Goal: Task Accomplishment & Management: Complete application form

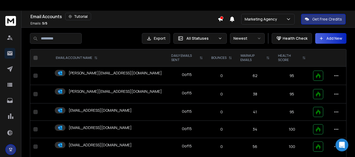
click at [342, 36] on button "Add New" at bounding box center [330, 38] width 31 height 11
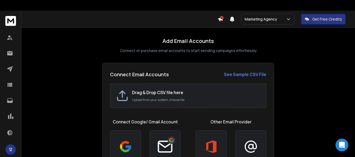
click at [241, 90] on h2 "Drag & Drop CSV file here" at bounding box center [196, 92] width 128 height 6
type input "**********"
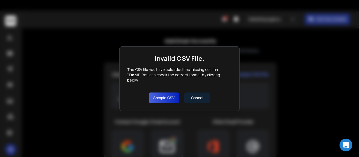
click at [193, 96] on button "Cancel" at bounding box center [197, 98] width 26 height 11
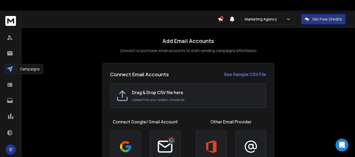
click at [11, 68] on icon at bounding box center [10, 69] width 6 height 6
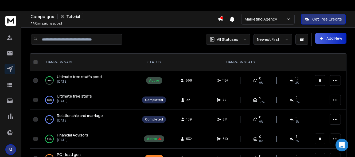
click at [86, 79] on link "Ultimate free stuffs posd" at bounding box center [79, 76] width 45 height 5
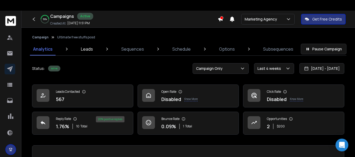
click at [89, 51] on p "Leads" at bounding box center [87, 49] width 12 height 6
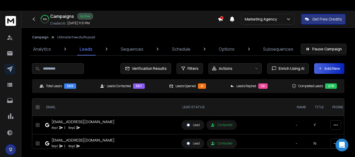
click at [342, 66] on button "Add New" at bounding box center [329, 68] width 30 height 11
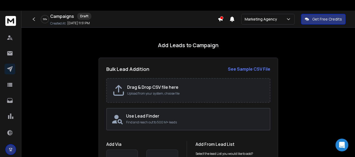
click at [235, 83] on div "Drag & Drop CSV file here Upload from your system, choose file" at bounding box center [188, 90] width 164 height 25
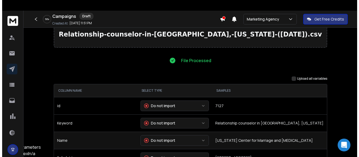
scroll to position [27, 0]
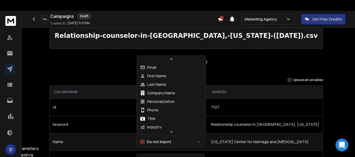
click at [180, 141] on button "Do not import" at bounding box center [170, 142] width 68 height 11
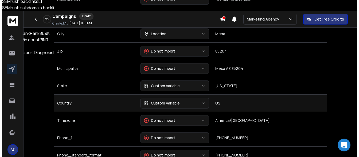
scroll to position [214, 0]
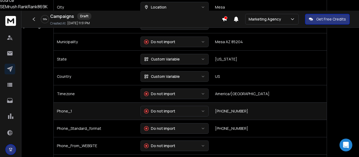
click at [175, 110] on button "Do not import" at bounding box center [174, 111] width 68 height 11
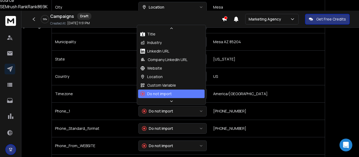
scroll to position [49, 0]
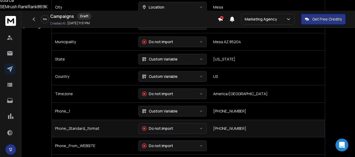
click at [173, 131] on button "Do not import" at bounding box center [172, 128] width 68 height 11
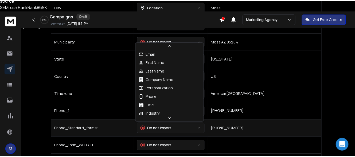
scroll to position [54, 0]
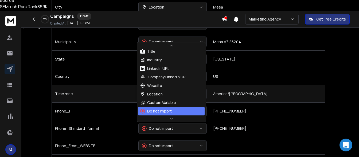
drag, startPoint x: 174, startPoint y: 98, endPoint x: 174, endPoint y: 101, distance: 2.7
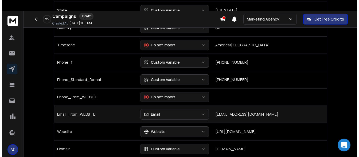
scroll to position [267, 0]
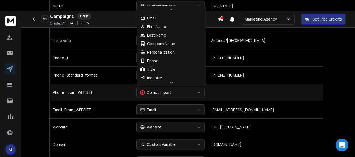
click at [172, 94] on button "Do not import" at bounding box center [170, 92] width 68 height 11
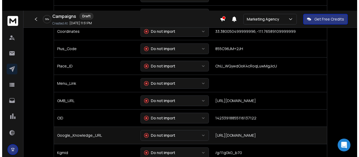
scroll to position [694, 0]
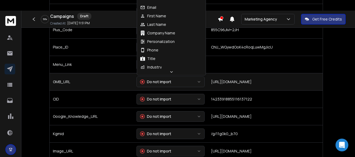
click at [172, 85] on button "Do not import" at bounding box center [170, 82] width 68 height 11
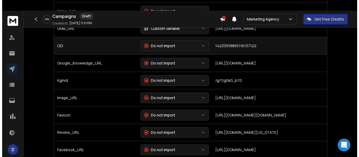
scroll to position [774, 0]
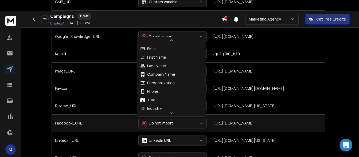
click at [176, 127] on button "Do not import" at bounding box center [172, 123] width 68 height 11
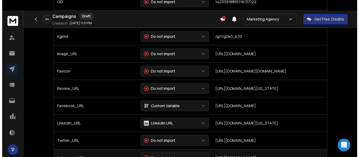
scroll to position [801, 0]
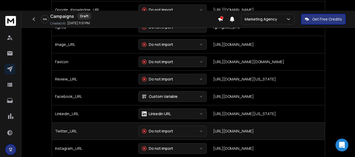
click at [177, 137] on td "Do not import" at bounding box center [172, 130] width 74 height 17
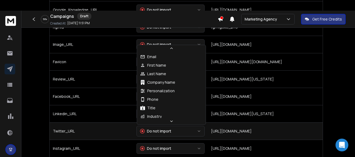
click at [177, 133] on button "Do not import" at bounding box center [170, 131] width 68 height 11
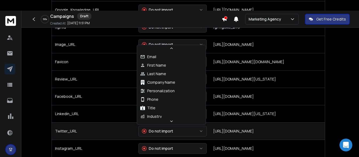
scroll to position [54, 0]
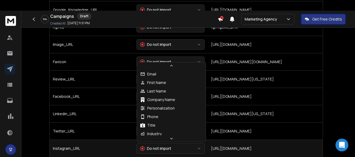
click at [177, 149] on button "Do not import" at bounding box center [170, 148] width 68 height 11
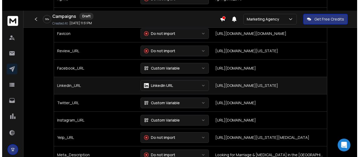
scroll to position [854, 0]
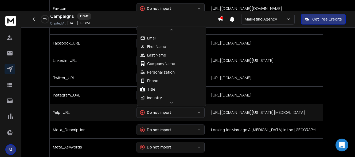
click at [172, 114] on button "Do not import" at bounding box center [170, 112] width 68 height 11
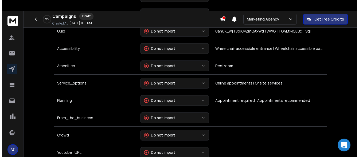
scroll to position [1014, 0]
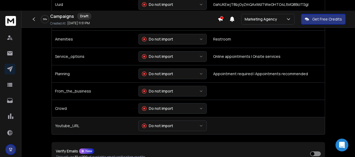
click at [173, 126] on button "Do not import" at bounding box center [172, 126] width 68 height 11
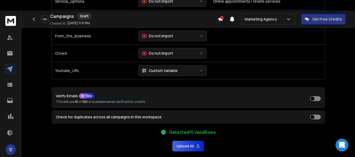
scroll to position [1072, 0]
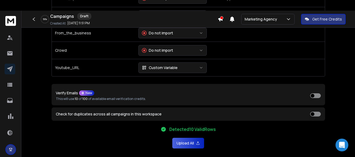
click at [191, 144] on button "Upload All" at bounding box center [188, 143] width 32 height 11
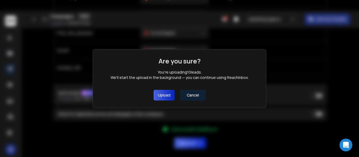
click at [166, 96] on button "Upload" at bounding box center [163, 95] width 21 height 11
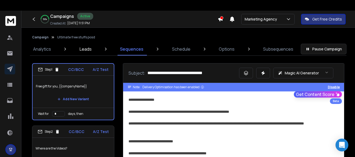
click at [92, 50] on link "Leads" at bounding box center [85, 49] width 18 height 13
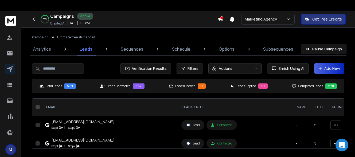
click at [331, 70] on button "Add New" at bounding box center [329, 68] width 30 height 11
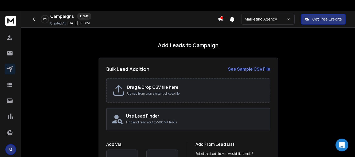
click at [236, 85] on h2 "Drag & Drop CSV file here" at bounding box center [195, 87] width 137 height 6
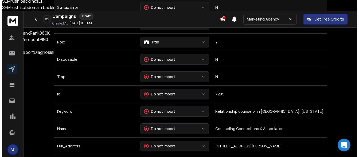
scroll to position [214, 0]
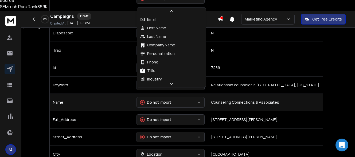
click at [173, 97] on button "Do not import" at bounding box center [170, 102] width 68 height 11
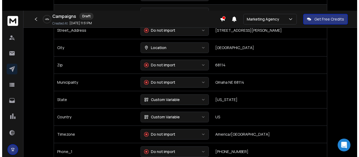
scroll to position [347, 0]
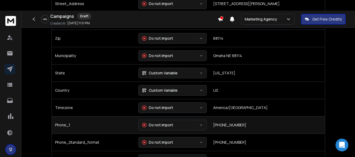
click at [168, 122] on div "Do not import" at bounding box center [157, 124] width 31 height 5
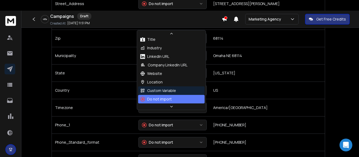
scroll to position [49, 0]
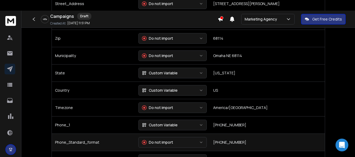
click at [180, 137] on button "Do not import" at bounding box center [172, 142] width 68 height 11
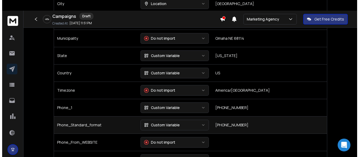
scroll to position [374, 0]
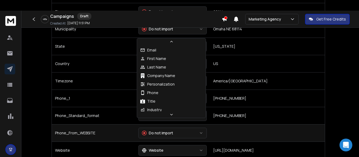
click at [174, 128] on button "Do not import" at bounding box center [172, 133] width 68 height 11
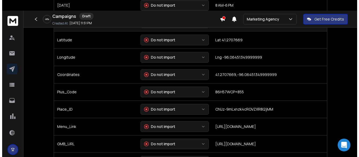
scroll to position [774, 0]
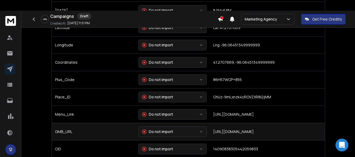
click at [179, 127] on button "Do not import" at bounding box center [172, 132] width 68 height 11
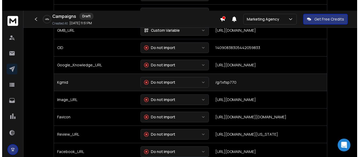
scroll to position [881, 0]
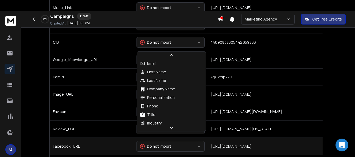
click at [174, 141] on button "Do not import" at bounding box center [170, 146] width 68 height 11
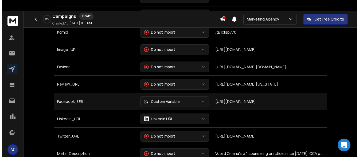
scroll to position [934, 0]
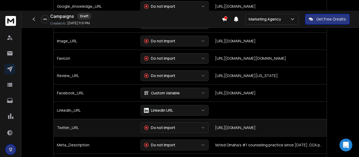
click at [172, 122] on button "Do not import" at bounding box center [174, 127] width 68 height 11
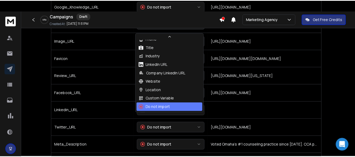
scroll to position [49, 0]
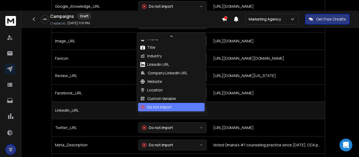
drag, startPoint x: 166, startPoint y: 98, endPoint x: 167, endPoint y: 101, distance: 3.6
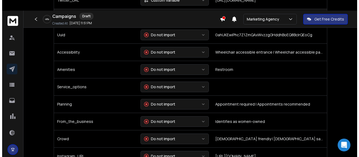
scroll to position [1068, 0]
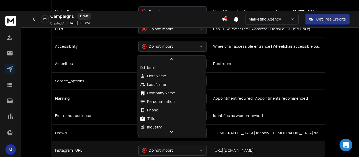
click at [175, 145] on button "Do not import" at bounding box center [172, 150] width 68 height 11
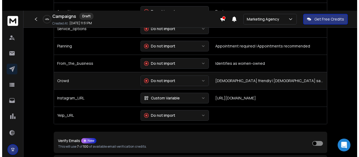
scroll to position [1148, 0]
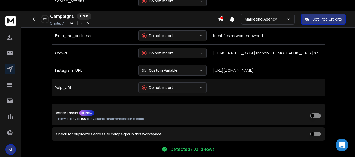
click at [171, 85] on div "Do not import" at bounding box center [157, 87] width 31 height 5
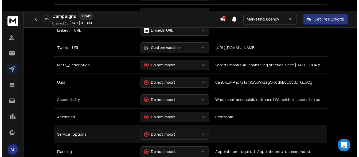
scroll to position [1159, 0]
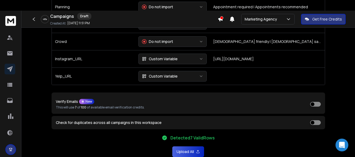
click at [319, 120] on button "Check for duplicates across all campaigns in this workspace" at bounding box center [315, 122] width 11 height 5
click at [189, 147] on button "Upload All" at bounding box center [188, 152] width 32 height 11
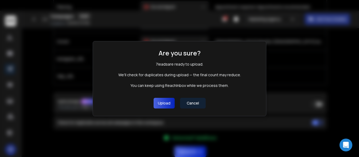
click at [169, 100] on button "Upload" at bounding box center [163, 103] width 21 height 11
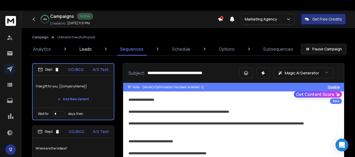
click at [93, 49] on link "Leads" at bounding box center [85, 49] width 18 height 13
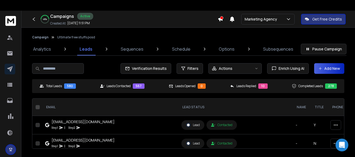
click at [322, 68] on icon at bounding box center [320, 69] width 4 height 4
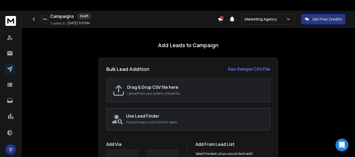
click at [249, 92] on p "Upload from your system, choose file" at bounding box center [195, 94] width 137 height 4
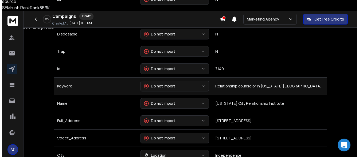
scroll to position [214, 0]
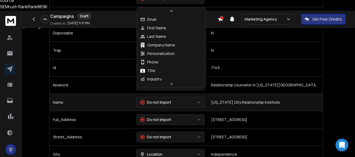
click at [185, 97] on button "Do not import" at bounding box center [170, 102] width 68 height 11
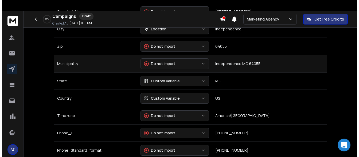
scroll to position [347, 0]
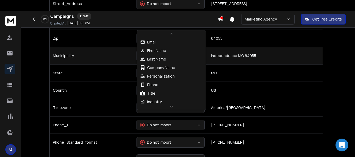
click at [181, 120] on button "Do not import" at bounding box center [170, 125] width 68 height 11
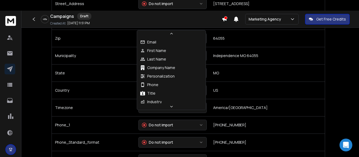
scroll to position [54, 0]
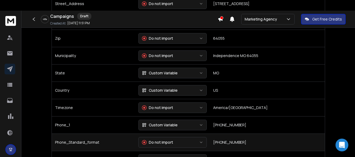
click at [176, 137] on button "Do not import" at bounding box center [172, 142] width 68 height 11
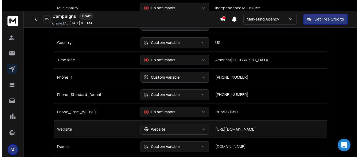
scroll to position [400, 0]
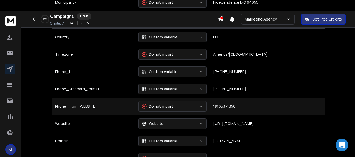
click at [172, 101] on button "Do not import" at bounding box center [172, 106] width 68 height 11
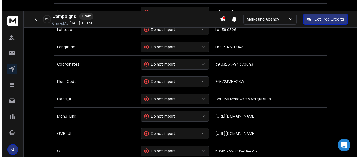
scroll to position [774, 0]
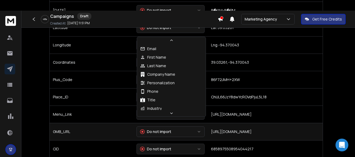
click at [178, 127] on button "Do not import" at bounding box center [170, 132] width 68 height 11
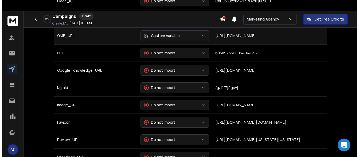
scroll to position [881, 0]
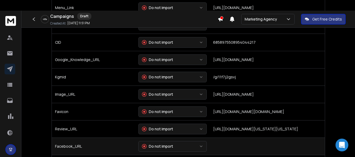
click at [178, 141] on button "Do not import" at bounding box center [172, 146] width 68 height 11
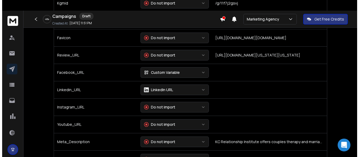
scroll to position [961, 0]
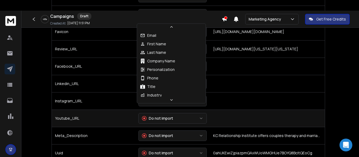
click at [176, 113] on button "Do not import" at bounding box center [172, 118] width 68 height 11
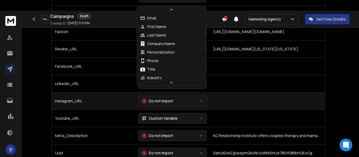
click at [180, 96] on button "Do not import" at bounding box center [172, 101] width 68 height 11
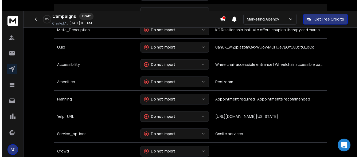
scroll to position [1068, 0]
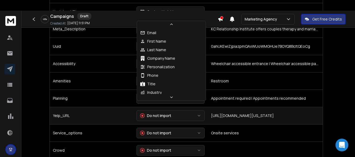
click at [172, 110] on button "Do not import" at bounding box center [170, 115] width 68 height 11
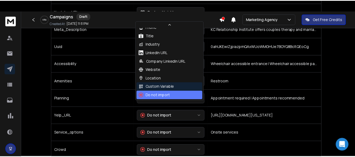
scroll to position [49, 0]
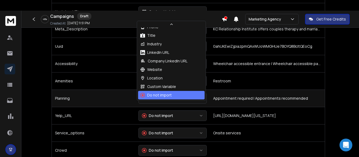
drag, startPoint x: 171, startPoint y: 86, endPoint x: 171, endPoint y: 89, distance: 2.9
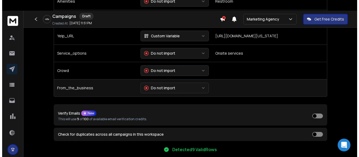
scroll to position [1159, 0]
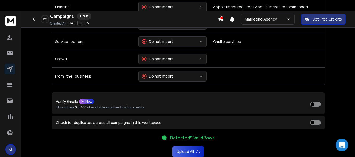
drag, startPoint x: 318, startPoint y: 115, endPoint x: 315, endPoint y: 117, distance: 3.5
click at [318, 120] on button "Check for duplicates across all campaigns in this workspace" at bounding box center [315, 122] width 11 height 5
click at [189, 147] on button "Upload All" at bounding box center [188, 152] width 32 height 11
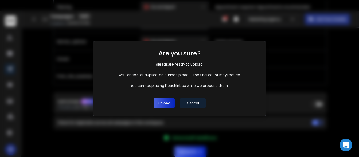
click at [167, 104] on button "Upload" at bounding box center [163, 103] width 21 height 11
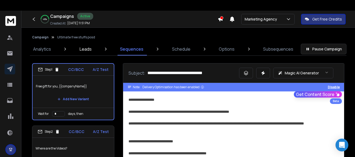
click at [88, 49] on p "Leads" at bounding box center [86, 49] width 12 height 6
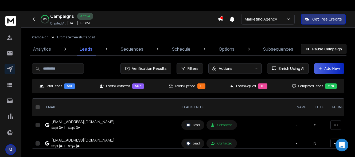
click at [322, 66] on button "Add New" at bounding box center [329, 68] width 30 height 11
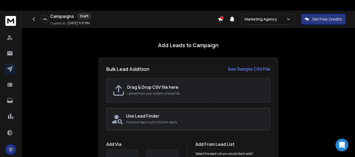
click at [239, 83] on div "Drag & Drop CSV file here Upload from your system, choose file" at bounding box center [188, 90] width 164 height 25
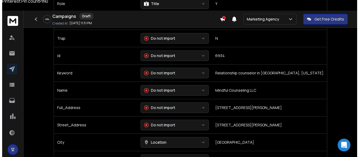
scroll to position [225, 0]
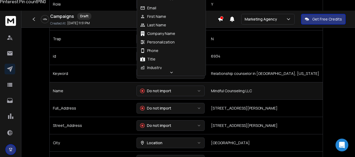
click at [183, 86] on button "Do not import" at bounding box center [170, 91] width 68 height 11
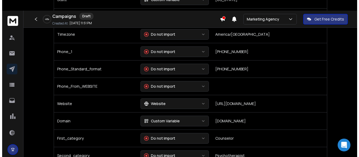
scroll to position [412, 0]
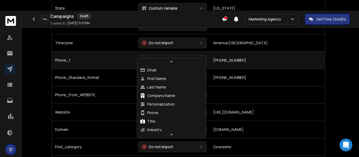
click at [180, 55] on button "Do not import" at bounding box center [172, 60] width 68 height 11
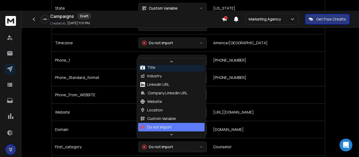
scroll to position [45, 0]
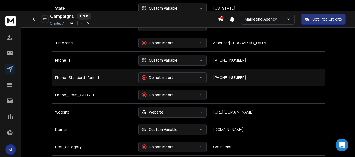
click at [175, 72] on button "Do not import" at bounding box center [172, 77] width 68 height 11
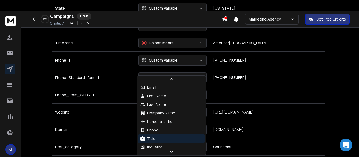
scroll to position [54, 0]
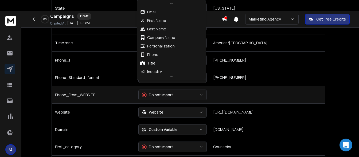
click at [170, 92] on div "Do not import" at bounding box center [157, 94] width 31 height 5
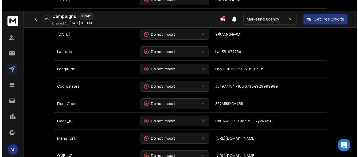
scroll to position [759, 0]
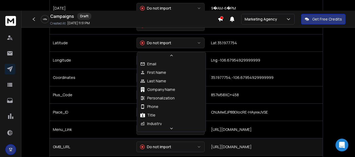
click at [187, 142] on button "Do not import" at bounding box center [170, 147] width 68 height 11
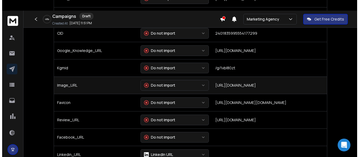
scroll to position [892, 0]
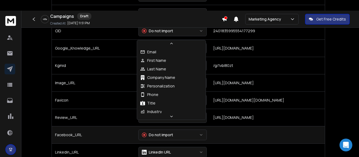
click at [175, 130] on button "Do not import" at bounding box center [172, 135] width 68 height 11
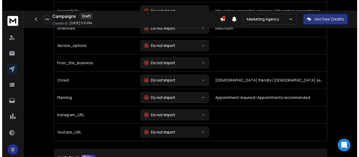
scroll to position [1106, 0]
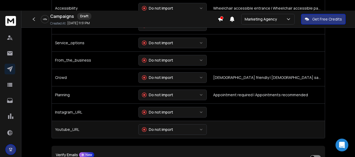
click at [174, 124] on button "Do not import" at bounding box center [172, 129] width 68 height 11
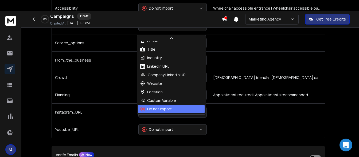
scroll to position [49, 0]
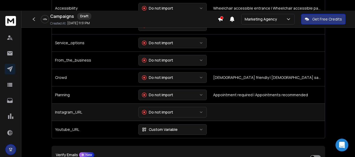
click at [174, 107] on button "Do not import" at bounding box center [172, 112] width 68 height 11
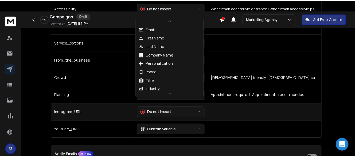
scroll to position [54, 0]
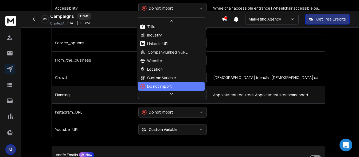
drag, startPoint x: 170, startPoint y: 79, endPoint x: 174, endPoint y: 81, distance: 4.4
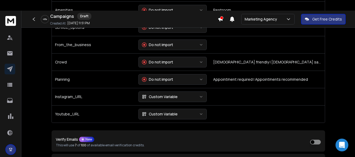
scroll to position [1159, 0]
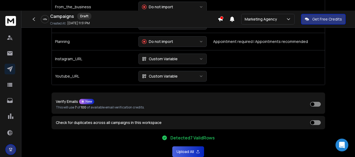
click at [319, 120] on button "Check for duplicates across all campaigns in this workspace" at bounding box center [315, 122] width 11 height 5
click at [191, 147] on button "Upload All" at bounding box center [188, 152] width 32 height 11
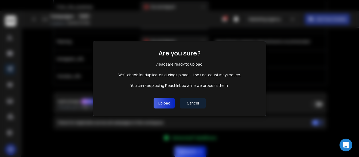
click at [171, 102] on button "Upload" at bounding box center [163, 103] width 21 height 11
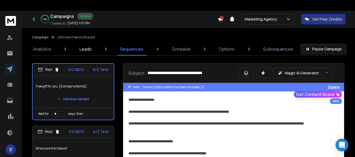
click at [86, 49] on p "Leads" at bounding box center [86, 49] width 12 height 6
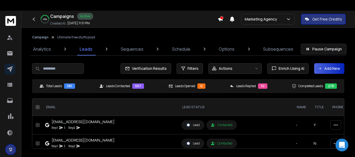
click at [339, 67] on button "Add New" at bounding box center [329, 68] width 30 height 11
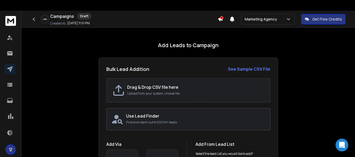
click at [234, 87] on h2 "Drag & Drop CSV file here" at bounding box center [195, 87] width 137 height 6
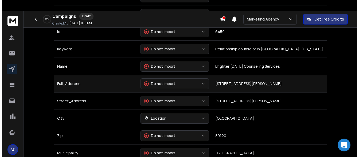
scroll to position [240, 0]
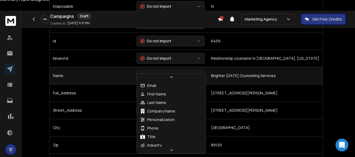
click at [180, 70] on button "Do not import" at bounding box center [170, 75] width 68 height 11
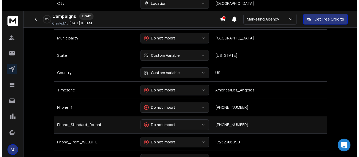
scroll to position [374, 0]
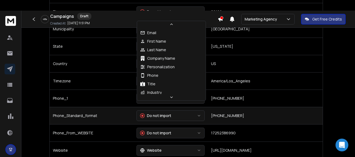
click at [175, 110] on button "Do not import" at bounding box center [170, 115] width 68 height 11
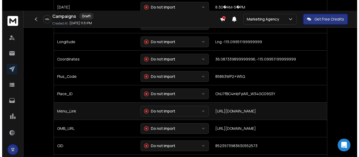
scroll to position [827, 0]
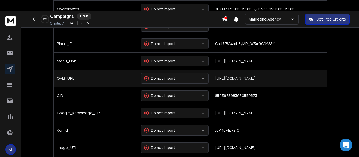
click at [178, 73] on button "Do not import" at bounding box center [174, 78] width 68 height 11
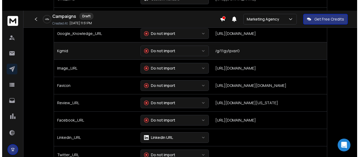
scroll to position [907, 0]
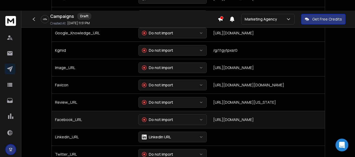
click at [173, 114] on button "Do not import" at bounding box center [172, 119] width 68 height 11
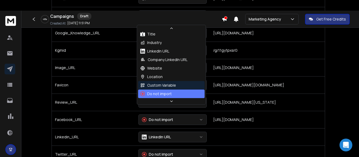
scroll to position [49, 0]
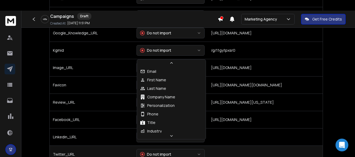
click at [172, 149] on button "Do not import" at bounding box center [170, 154] width 68 height 11
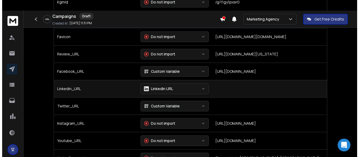
scroll to position [961, 0]
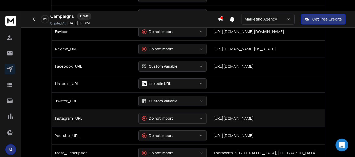
click at [171, 113] on button "Do not import" at bounding box center [172, 118] width 68 height 11
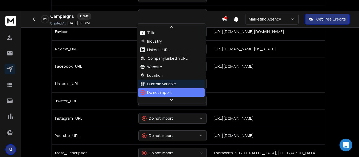
scroll to position [49, 0]
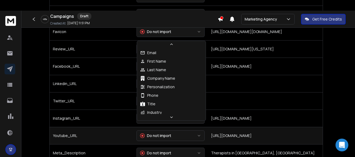
click at [168, 133] on div "Do not import" at bounding box center [155, 135] width 31 height 5
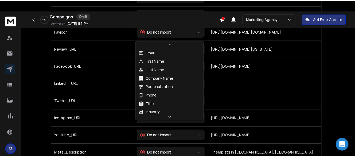
scroll to position [54, 0]
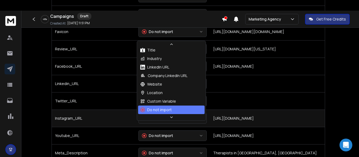
drag, startPoint x: 163, startPoint y: 100, endPoint x: 164, endPoint y: 103, distance: 4.2
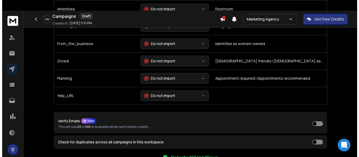
scroll to position [1194, 0]
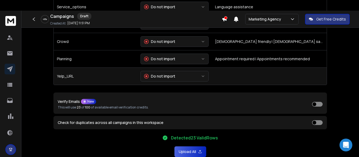
click at [175, 71] on button "Do not import" at bounding box center [174, 76] width 68 height 11
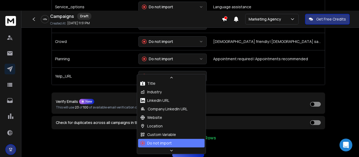
scroll to position [28, 0]
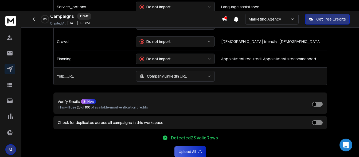
click at [160, 74] on div "Company LinkedIn URL" at bounding box center [162, 76] width 47 height 5
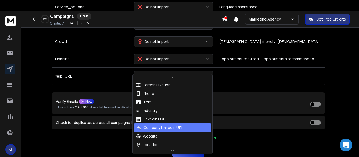
scroll to position [49, 0]
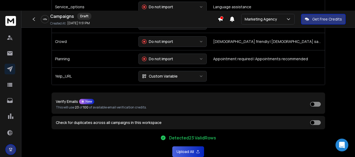
click at [319, 120] on button "Check for duplicates across all campaigns in this workspace" at bounding box center [315, 122] width 11 height 5
click at [192, 147] on button "Upload All" at bounding box center [188, 152] width 32 height 11
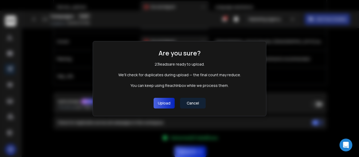
click at [169, 101] on button "Upload" at bounding box center [163, 103] width 21 height 11
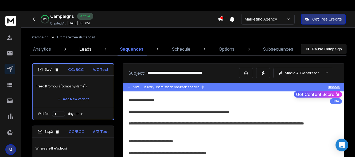
click at [86, 50] on p "Leads" at bounding box center [86, 49] width 12 height 6
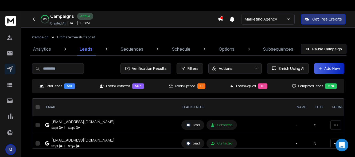
click at [339, 66] on button "Add New" at bounding box center [329, 68] width 30 height 11
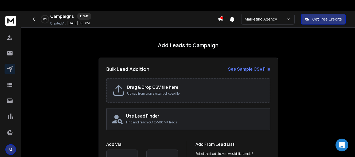
click at [236, 84] on h2 "Drag & Drop CSV file here" at bounding box center [195, 87] width 137 height 6
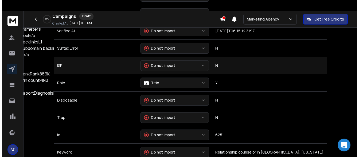
scroll to position [160, 0]
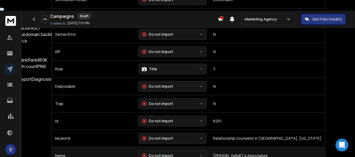
click at [192, 151] on button "Do not import" at bounding box center [172, 156] width 68 height 11
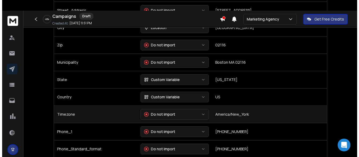
scroll to position [347, 0]
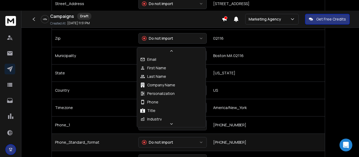
click at [174, 137] on button "Do not import" at bounding box center [172, 142] width 68 height 11
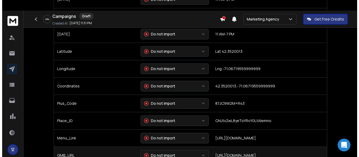
scroll to position [774, 0]
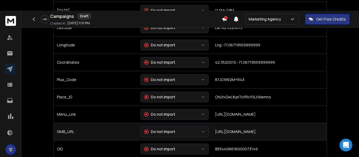
click at [181, 127] on button "Do not import" at bounding box center [174, 132] width 68 height 11
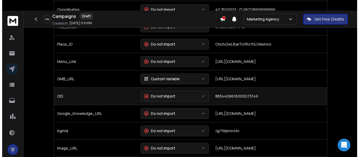
scroll to position [827, 0]
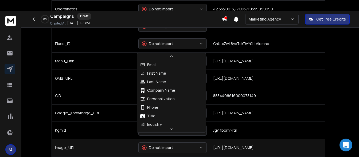
click at [177, 143] on button "Do not import" at bounding box center [172, 148] width 68 height 11
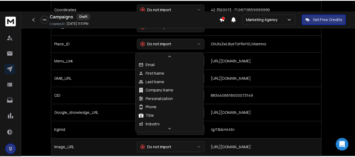
scroll to position [54, 0]
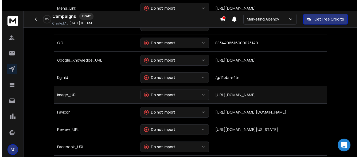
scroll to position [881, 0]
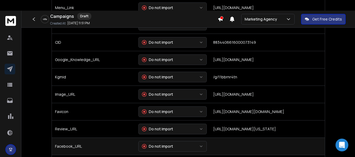
click at [169, 144] on div "Do not import" at bounding box center [157, 146] width 31 height 5
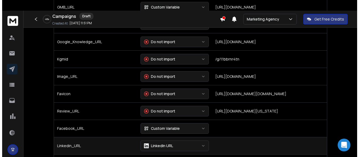
scroll to position [907, 0]
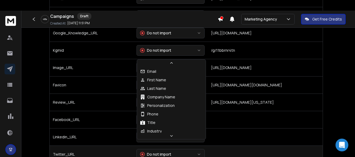
click at [172, 149] on button "Do not import" at bounding box center [170, 154] width 68 height 11
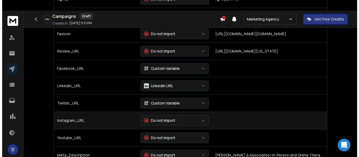
scroll to position [987, 0]
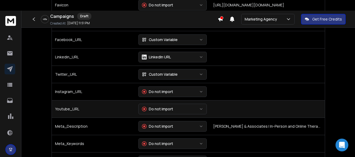
click at [166, 106] on div "Do not import" at bounding box center [157, 108] width 31 height 5
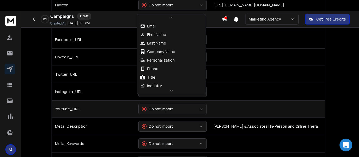
scroll to position [54, 0]
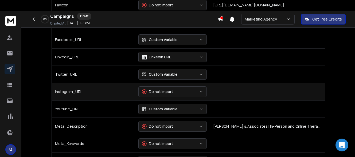
click at [167, 89] on div "Do not import" at bounding box center [157, 91] width 31 height 5
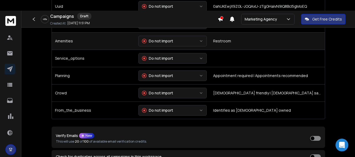
scroll to position [1148, 0]
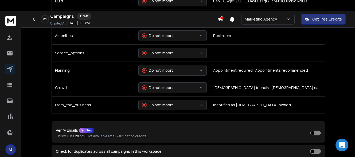
click at [318, 149] on button "Check for duplicates across all campaigns in this workspace" at bounding box center [315, 151] width 11 height 5
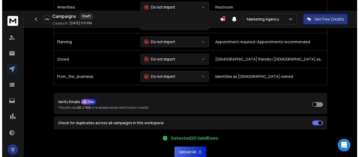
scroll to position [1176, 0]
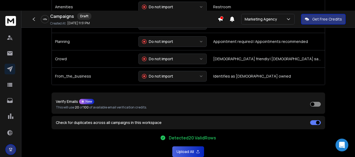
click at [191, 147] on button "Upload All" at bounding box center [188, 152] width 32 height 11
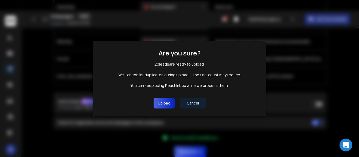
click at [170, 101] on button "Upload" at bounding box center [163, 103] width 21 height 11
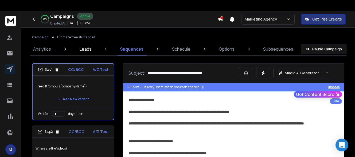
click at [86, 49] on p "Leads" at bounding box center [86, 49] width 12 height 6
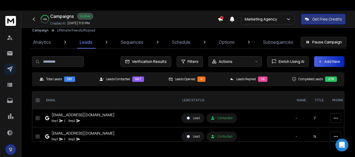
scroll to position [11, 0]
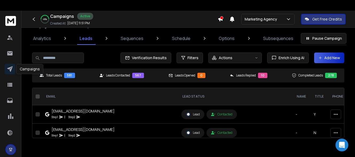
click at [9, 69] on icon at bounding box center [10, 69] width 6 height 6
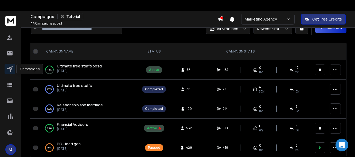
click at [86, 70] on p "[DATE]" at bounding box center [79, 71] width 45 height 4
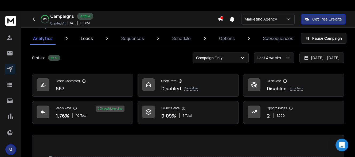
click at [91, 41] on p "Leads" at bounding box center [87, 38] width 12 height 6
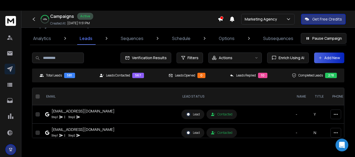
click at [343, 54] on button "Add New" at bounding box center [329, 58] width 30 height 11
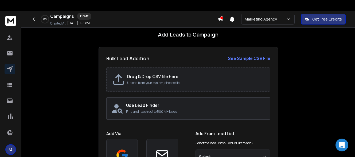
click at [211, 75] on h2 "Drag & Drop CSV file here" at bounding box center [195, 76] width 137 height 6
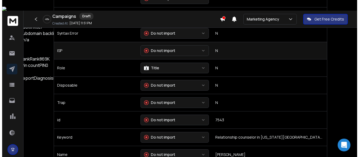
scroll to position [171, 0]
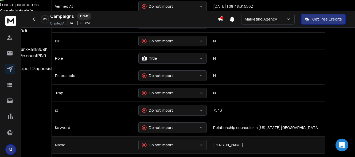
click at [175, 140] on button "Do not import" at bounding box center [172, 145] width 68 height 11
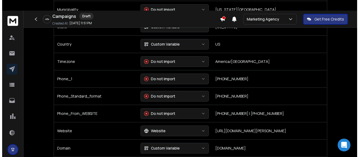
scroll to position [411, 0]
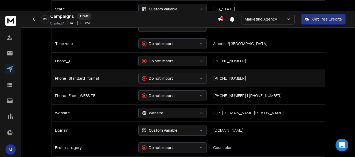
click at [181, 73] on button "Do not import" at bounding box center [172, 78] width 68 height 11
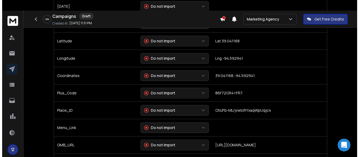
scroll to position [785, 0]
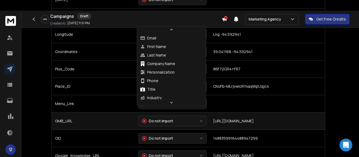
click at [186, 116] on button "Do not import" at bounding box center [172, 121] width 68 height 11
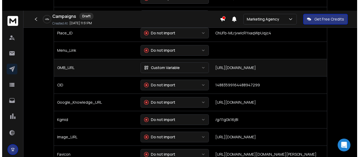
scroll to position [865, 0]
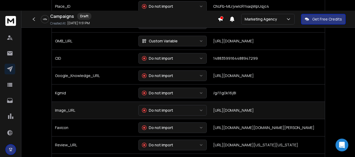
click at [177, 105] on button "Do not import" at bounding box center [172, 110] width 68 height 11
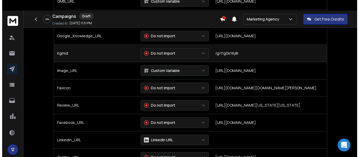
scroll to position [918, 0]
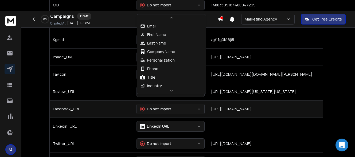
click at [176, 104] on button "Do not import" at bounding box center [170, 109] width 68 height 11
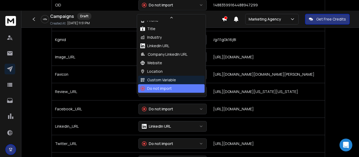
scroll to position [49, 0]
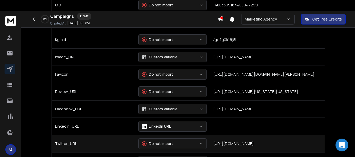
click at [173, 139] on button "Do not import" at bounding box center [172, 144] width 68 height 11
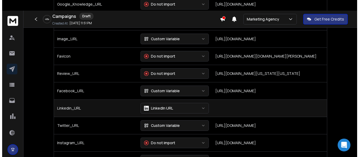
scroll to position [945, 0]
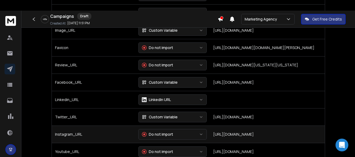
click at [171, 132] on div "Do not import" at bounding box center [157, 134] width 31 height 5
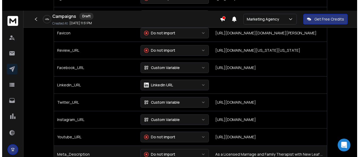
scroll to position [971, 0]
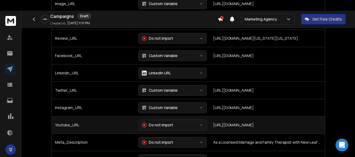
click at [173, 120] on button "Do not import" at bounding box center [172, 125] width 68 height 11
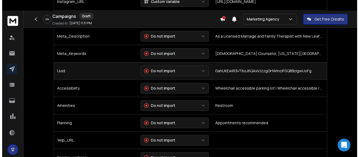
scroll to position [1078, 0]
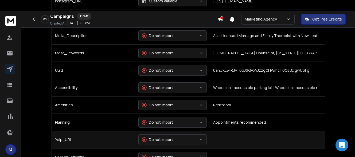
click at [165, 137] on div "Do not import" at bounding box center [157, 139] width 31 height 5
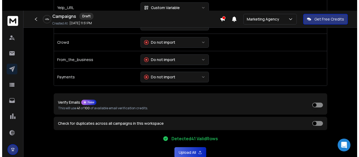
scroll to position [1211, 0]
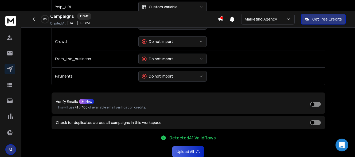
click at [317, 120] on button "Check for duplicates across all campaigns in this workspace" at bounding box center [315, 122] width 11 height 5
click at [194, 147] on button "Upload All" at bounding box center [188, 152] width 32 height 11
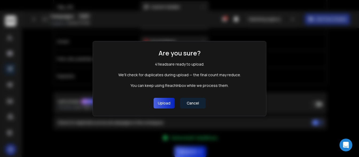
click at [169, 101] on button "Upload" at bounding box center [163, 103] width 21 height 11
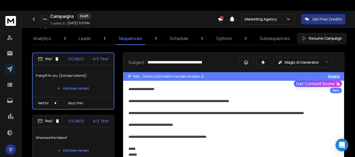
scroll to position [46, 0]
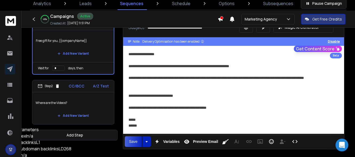
click at [119, 23] on div "49 % Campaigns Active Created At: [DATE] 11:51 PM Marketing Agency Get Free Cre…" at bounding box center [177, 19] width 355 height 17
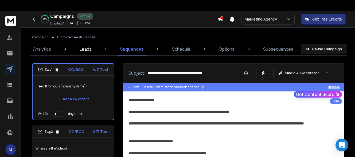
click at [86, 51] on p "Leads" at bounding box center [86, 49] width 12 height 6
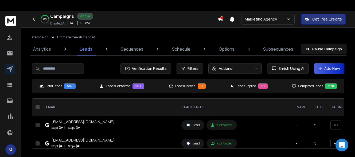
click at [342, 67] on button "Add New" at bounding box center [329, 68] width 30 height 11
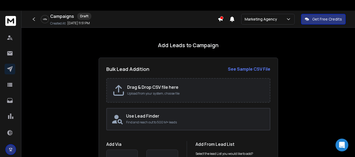
click at [250, 83] on div "Drag & Drop CSV file here Upload from your system, choose file" at bounding box center [188, 90] width 164 height 25
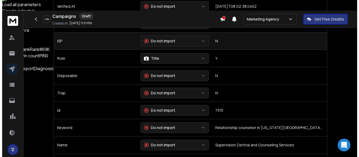
scroll to position [187, 0]
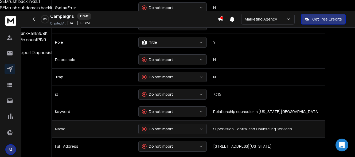
click at [175, 124] on button "Do not import" at bounding box center [172, 129] width 68 height 11
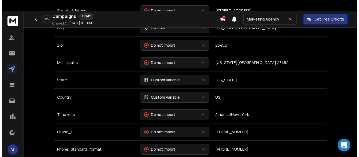
scroll to position [347, 0]
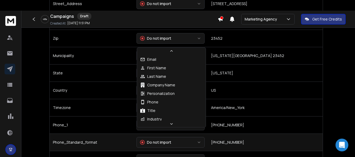
click at [173, 137] on button "Do not import" at bounding box center [170, 142] width 68 height 11
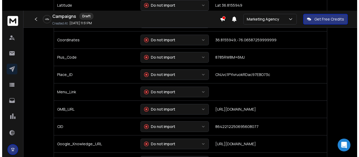
scroll to position [827, 0]
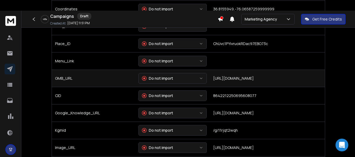
click at [174, 73] on button "Do not import" at bounding box center [172, 78] width 68 height 11
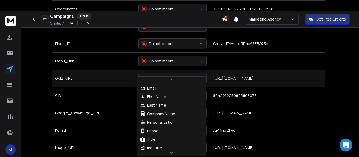
scroll to position [54, 0]
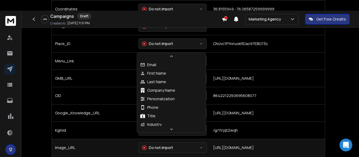
click at [171, 143] on button "Do not import" at bounding box center [172, 148] width 68 height 11
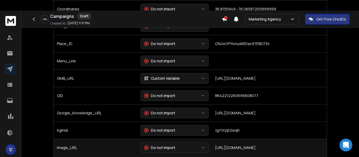
click at [173, 143] on button "Do not import" at bounding box center [174, 148] width 68 height 11
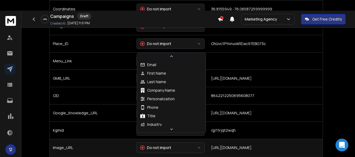
click at [173, 143] on button "Do not import" at bounding box center [170, 148] width 68 height 11
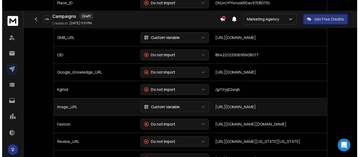
scroll to position [881, 0]
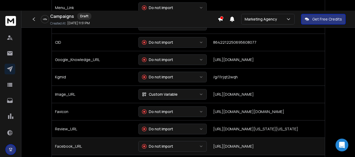
click at [172, 141] on button "Do not import" at bounding box center [172, 146] width 68 height 11
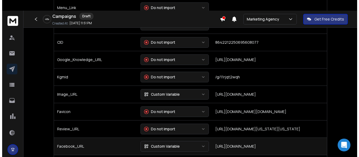
scroll to position [907, 0]
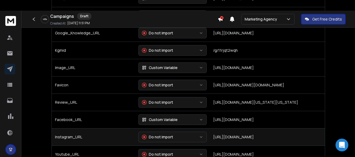
click at [178, 134] on td "Do not import" at bounding box center [172, 136] width 74 height 17
click at [176, 132] on button "Do not import" at bounding box center [172, 137] width 68 height 11
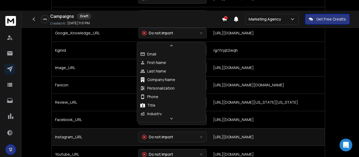
scroll to position [54, 0]
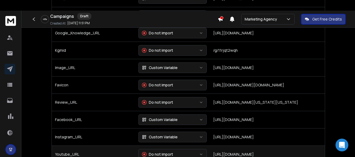
click at [170, 152] on div "Do not import" at bounding box center [157, 154] width 31 height 5
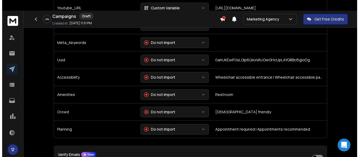
scroll to position [1107, 0]
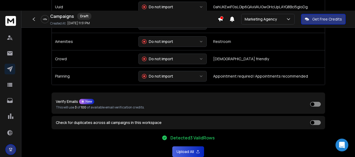
click at [317, 120] on button "Check for duplicates across all campaigns in this workspace" at bounding box center [315, 122] width 11 height 5
click at [194, 147] on button "Upload All" at bounding box center [188, 152] width 32 height 11
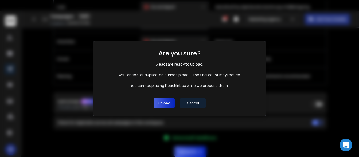
click at [165, 103] on button "Upload" at bounding box center [163, 103] width 21 height 11
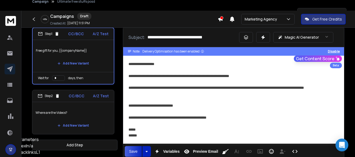
scroll to position [19, 0]
